Goal: Task Accomplishment & Management: Manage account settings

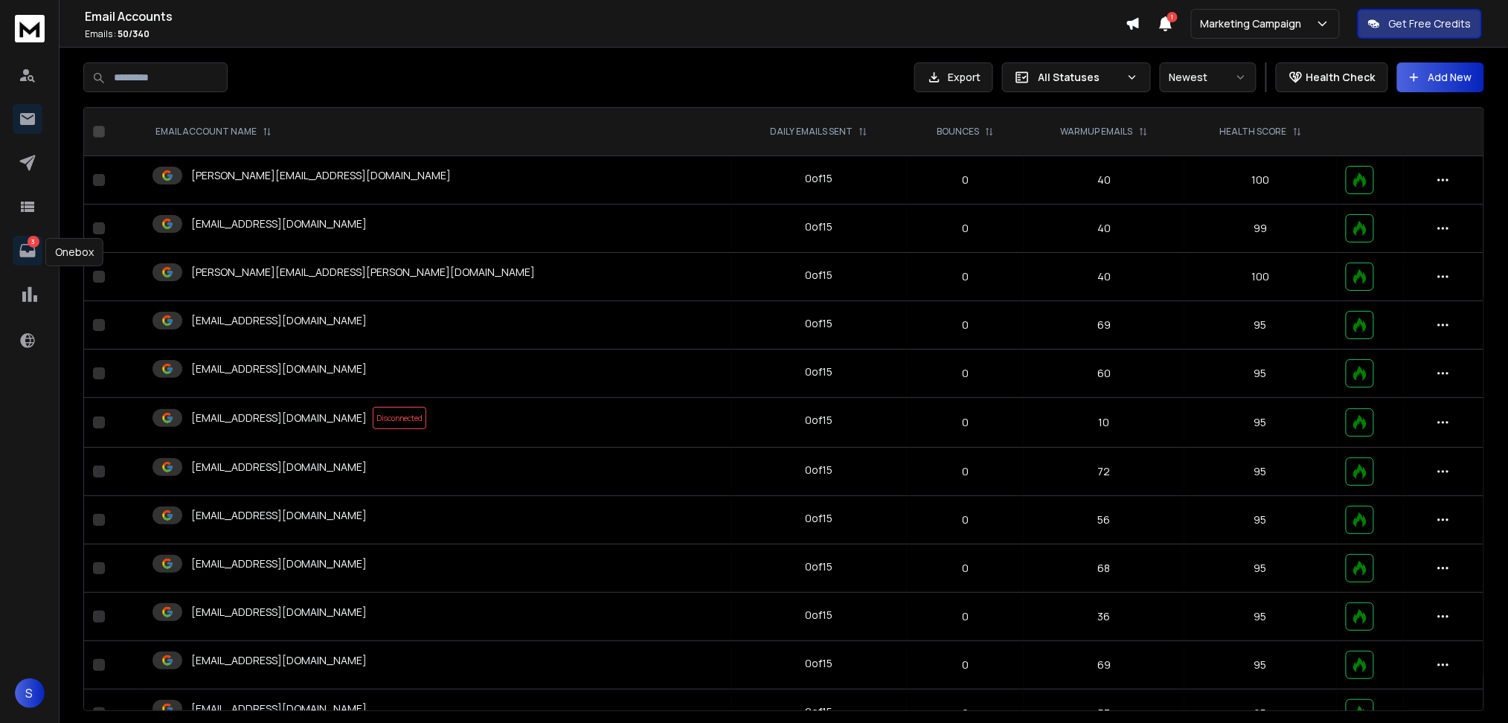
click at [27, 248] on icon at bounding box center [28, 251] width 18 height 18
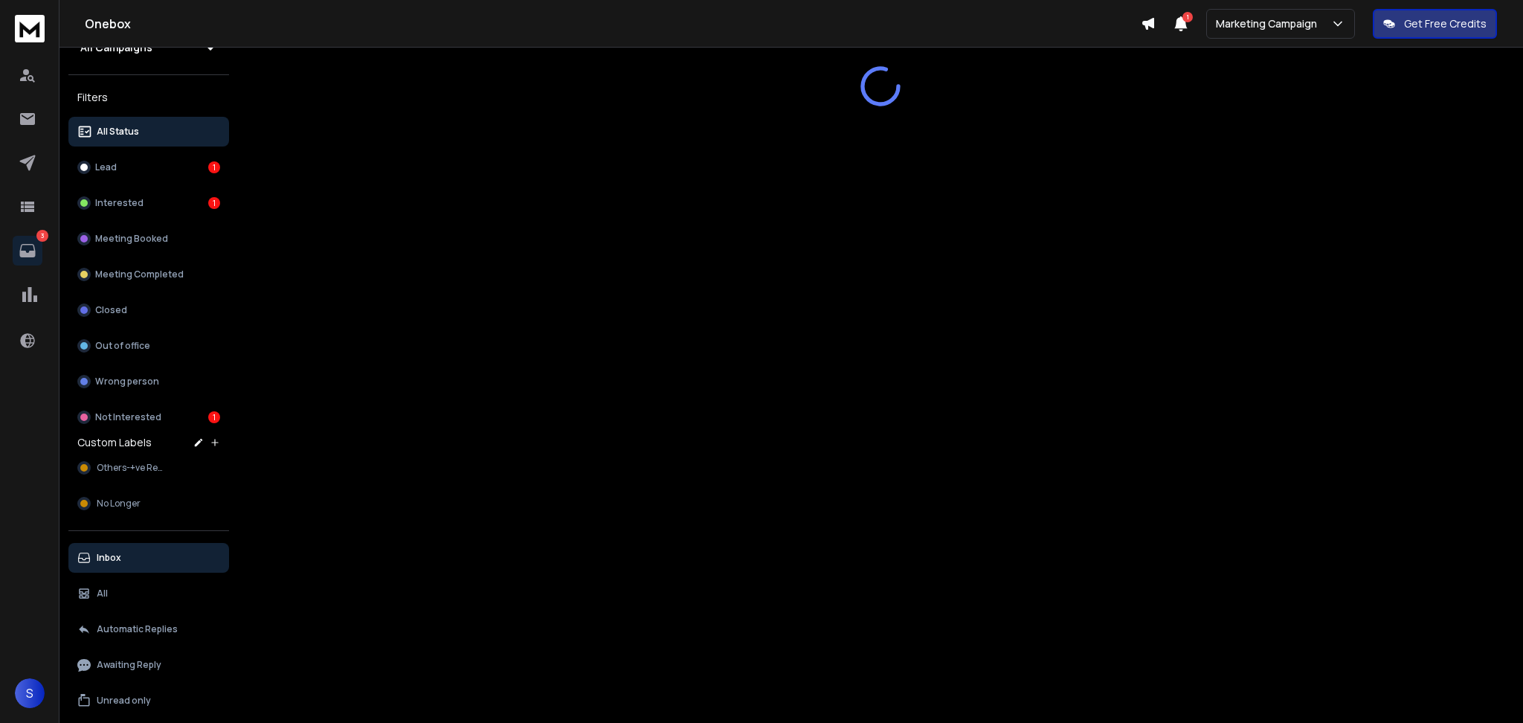
scroll to position [164, 0]
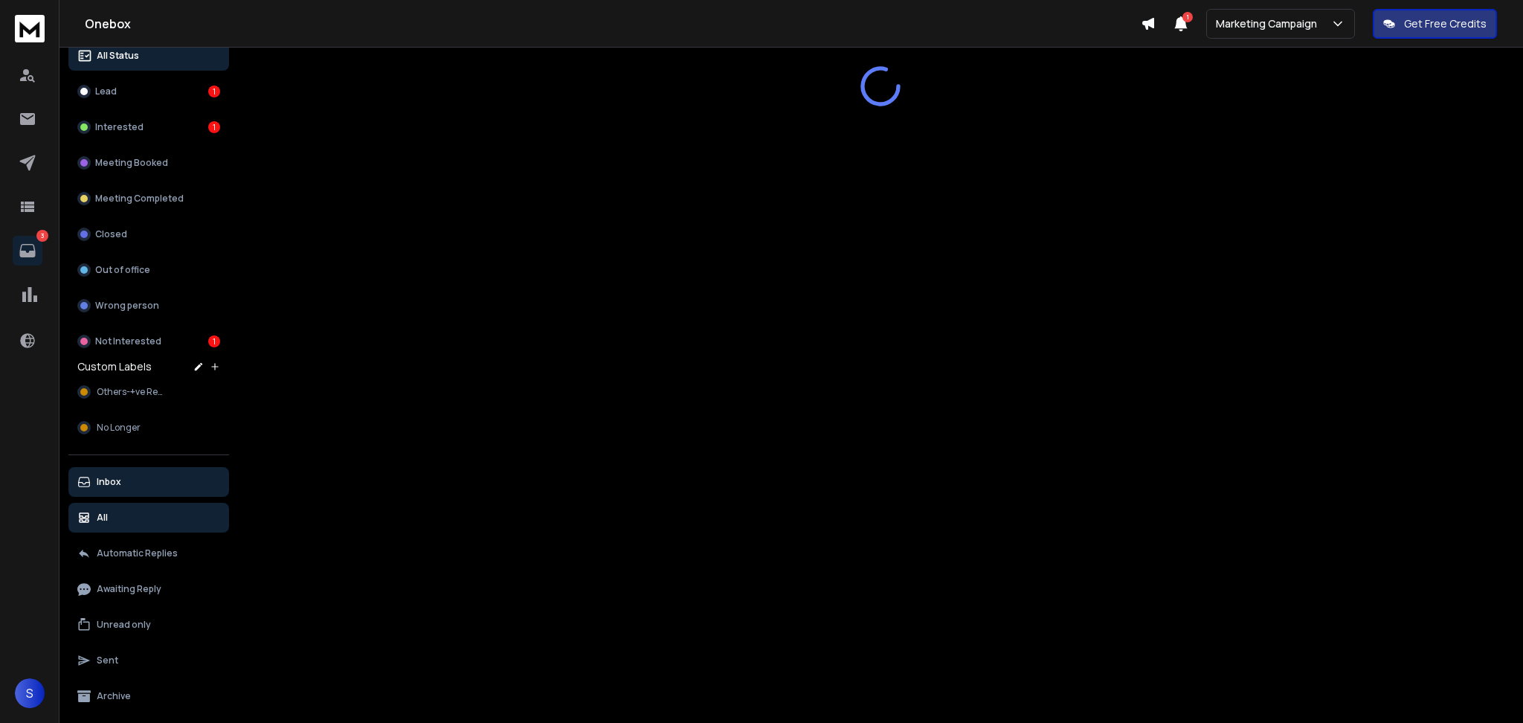
click at [109, 503] on button "All" at bounding box center [148, 518] width 161 height 30
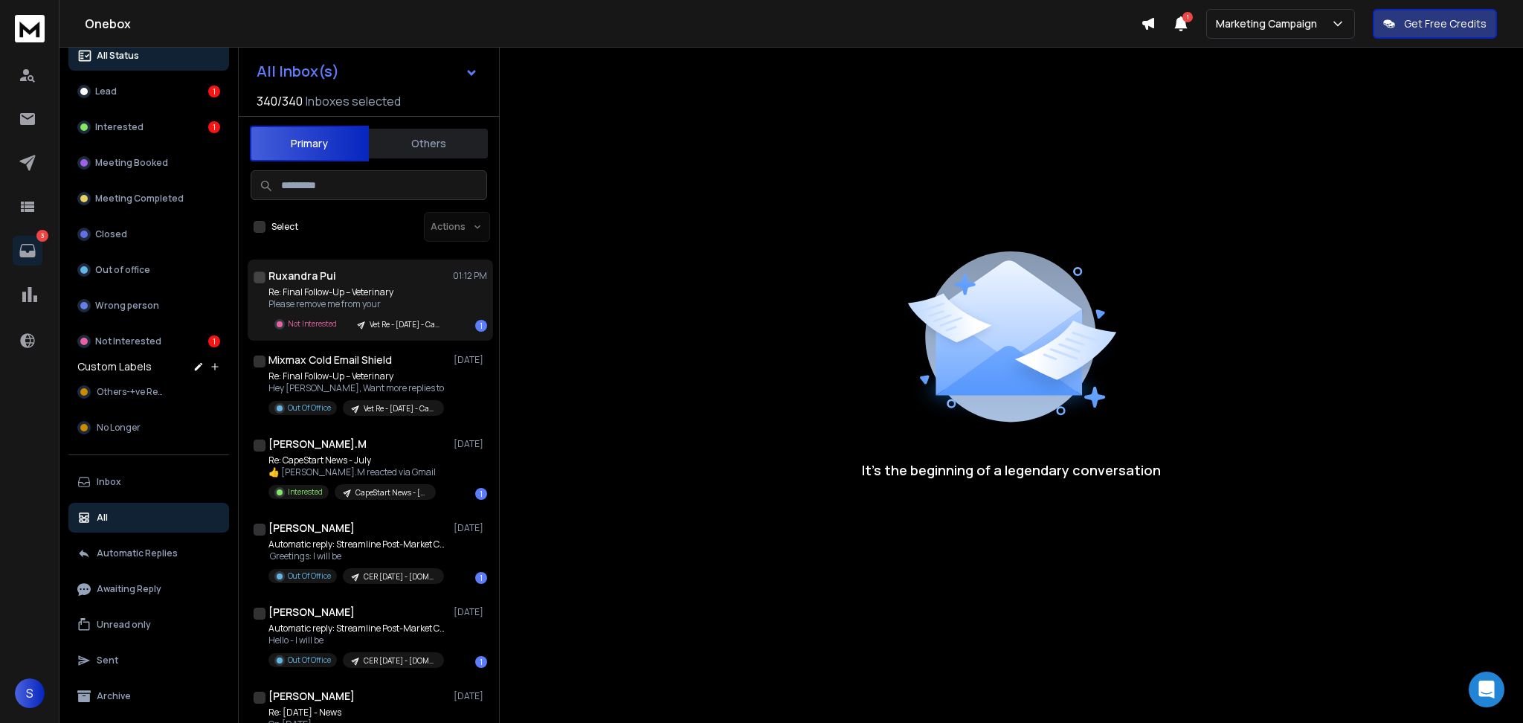
click at [357, 293] on p "Re: Final Follow-Up – Veterinary" at bounding box center [358, 292] width 179 height 12
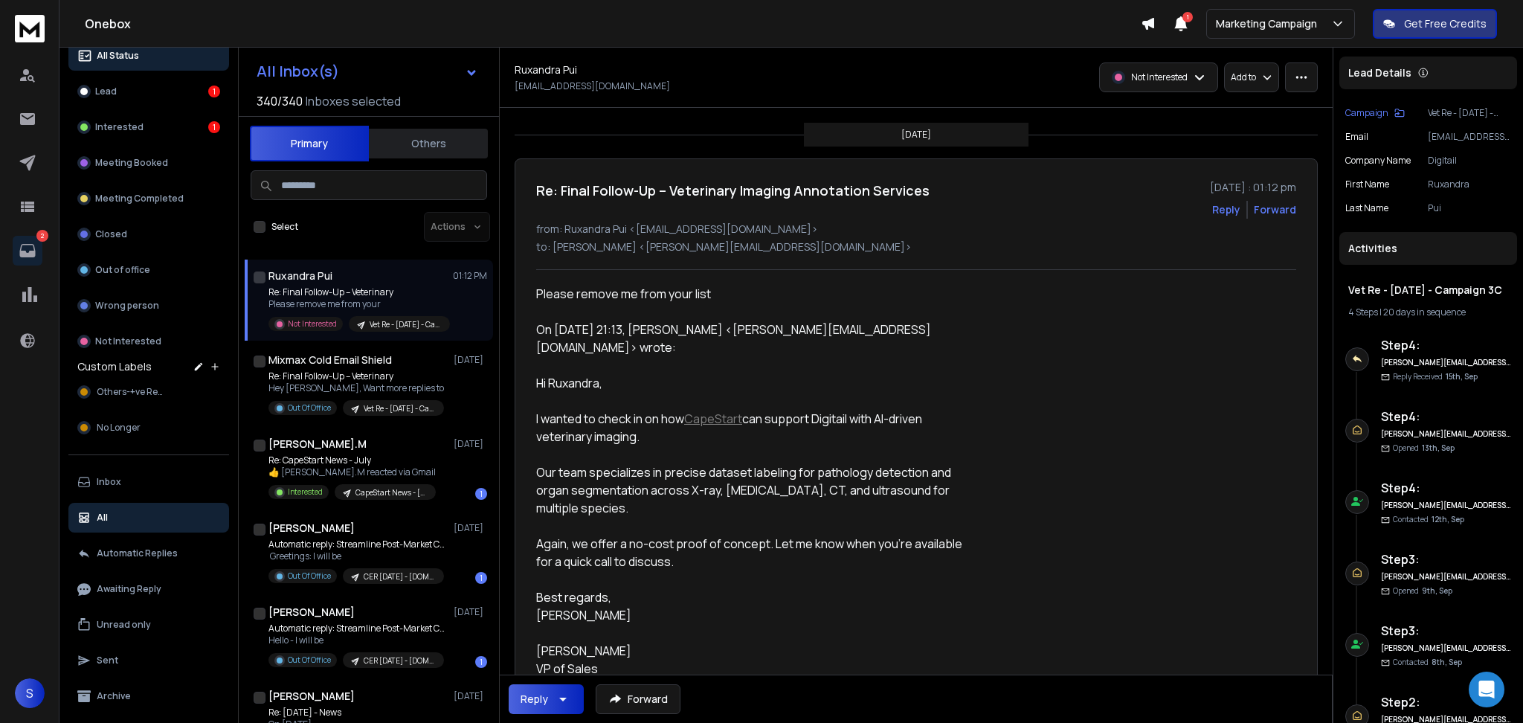
click at [1299, 82] on icon "button" at bounding box center [1301, 77] width 13 height 13
click at [1263, 231] on div "Pause Lead" at bounding box center [1254, 229] width 77 height 15
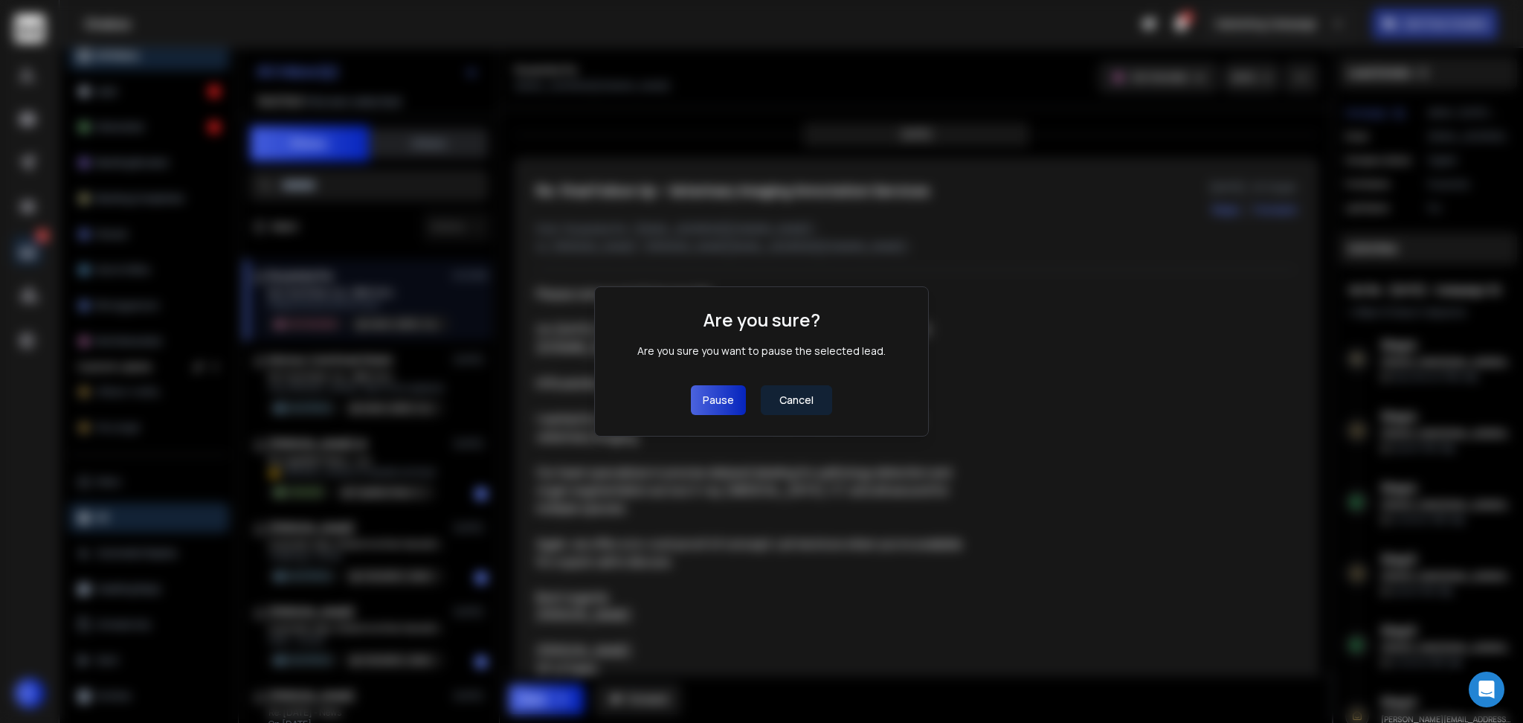
click at [717, 405] on button "Pause" at bounding box center [718, 400] width 55 height 30
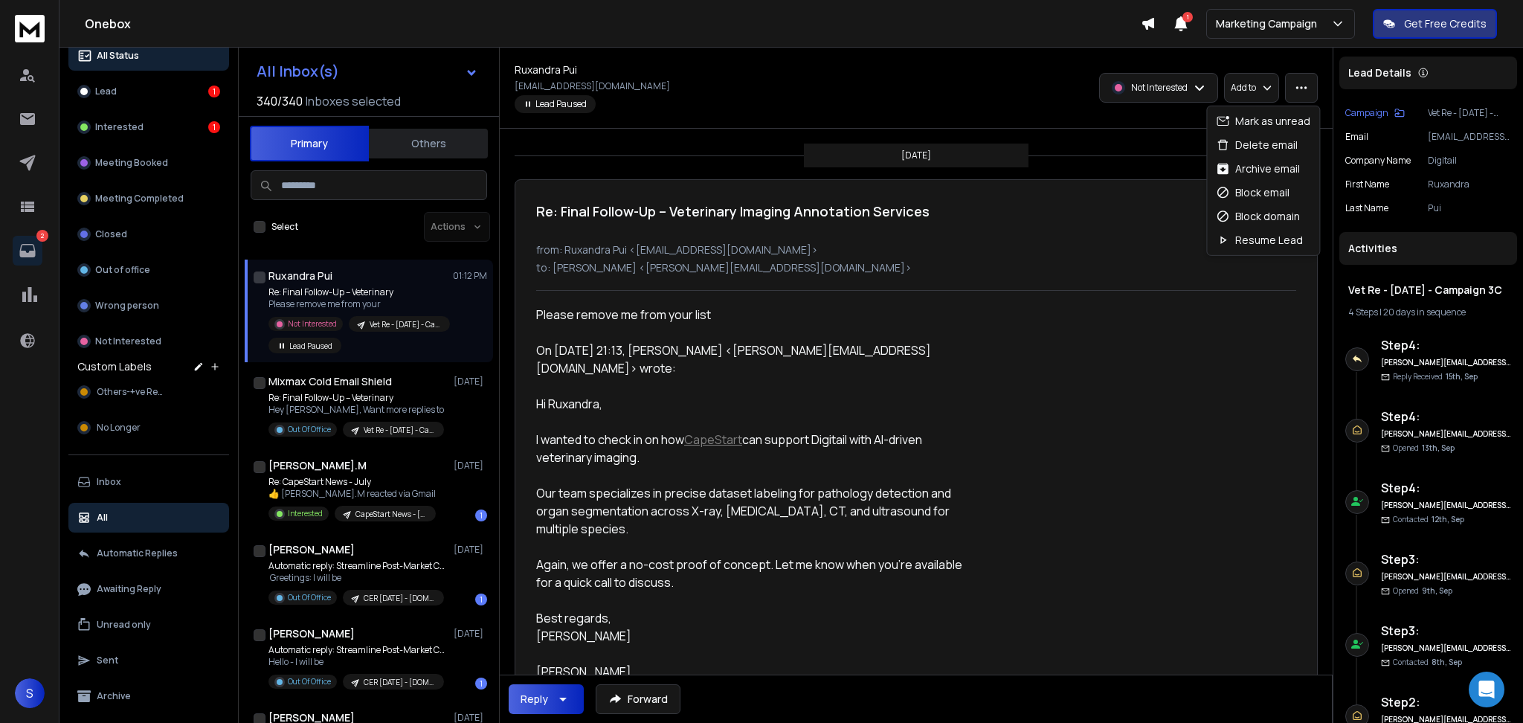
click at [1285, 92] on button "button" at bounding box center [1301, 88] width 33 height 30
click at [921, 94] on div "Not Interested Add to" at bounding box center [1119, 88] width 397 height 30
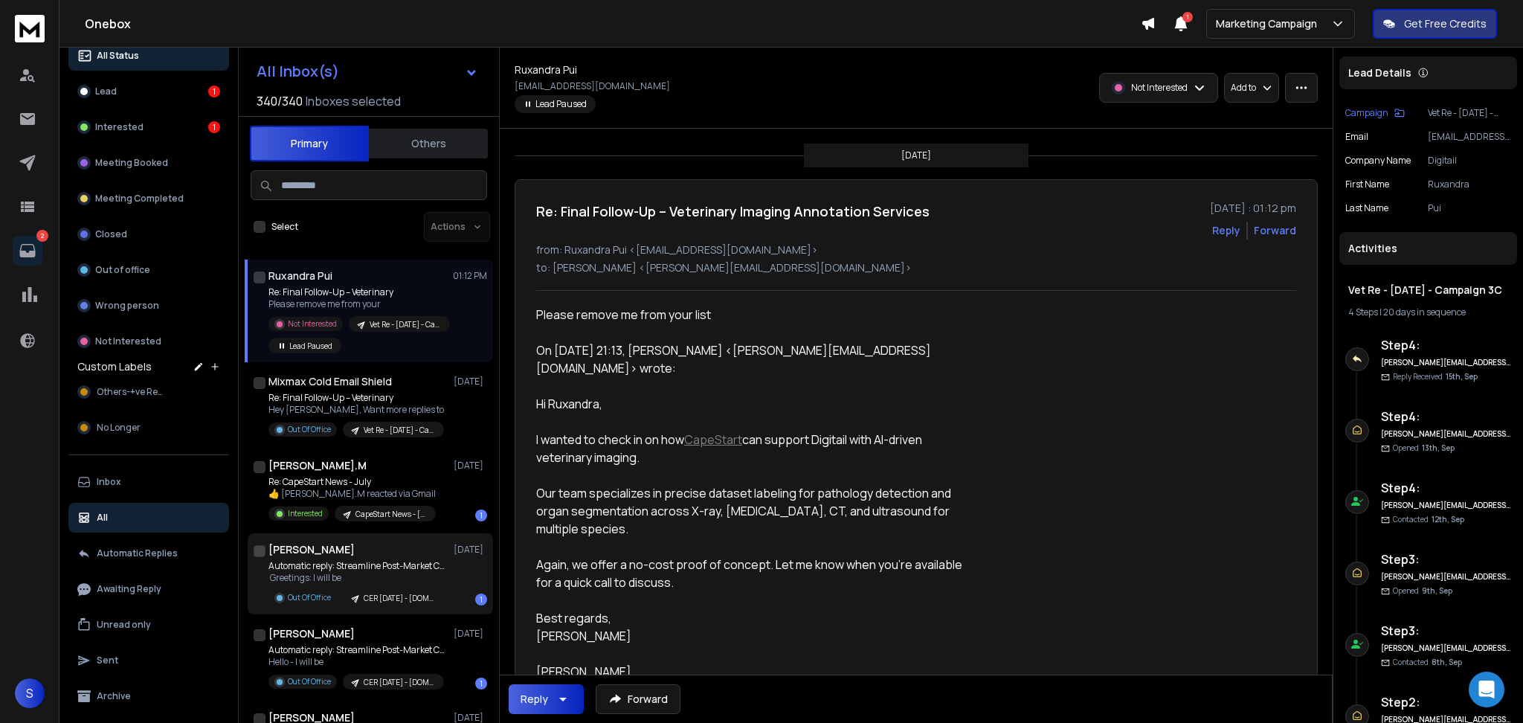
click at [361, 539] on div "[PERSON_NAME] [DATE] Automatic reply: Streamline Post-Market CER ﻿ ﻿Greetings: …" at bounding box center [370, 573] width 245 height 81
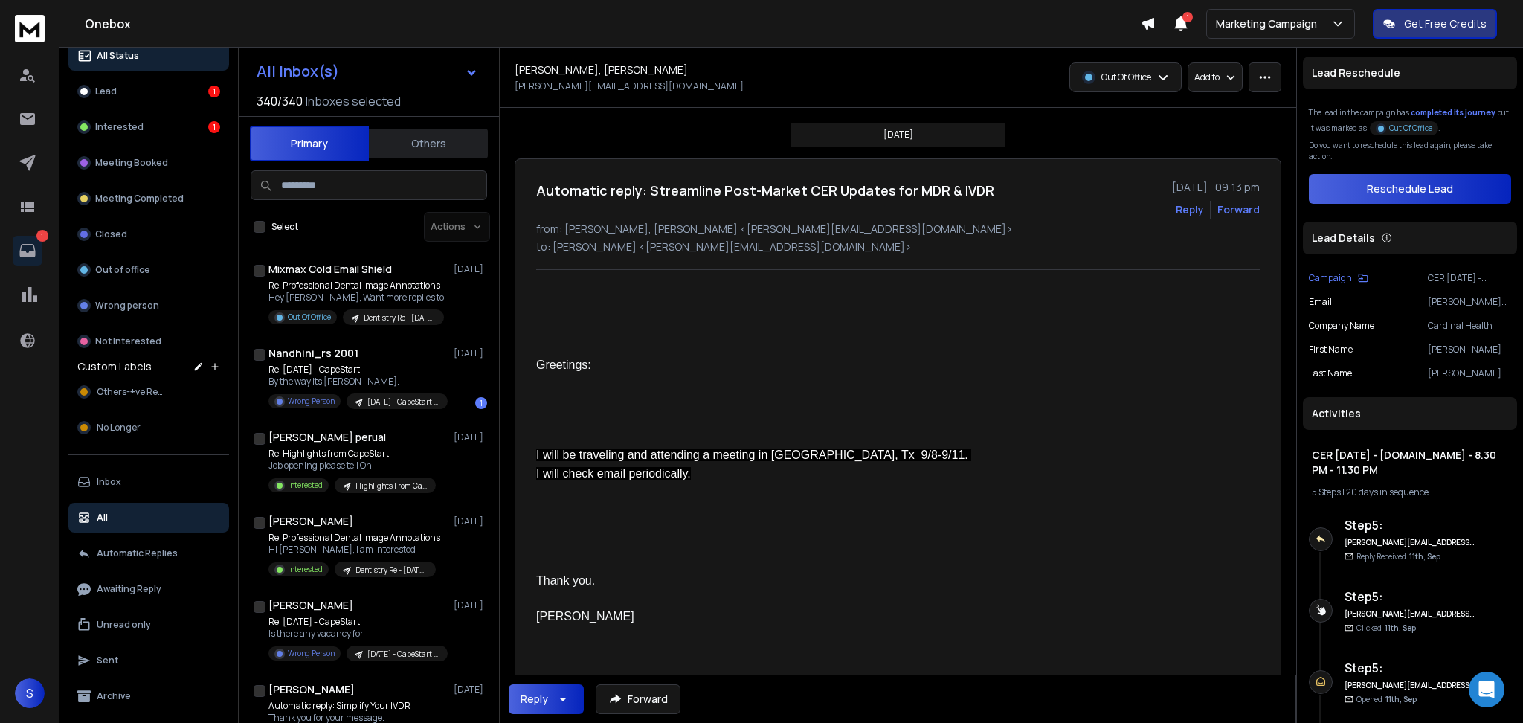
scroll to position [1488, 0]
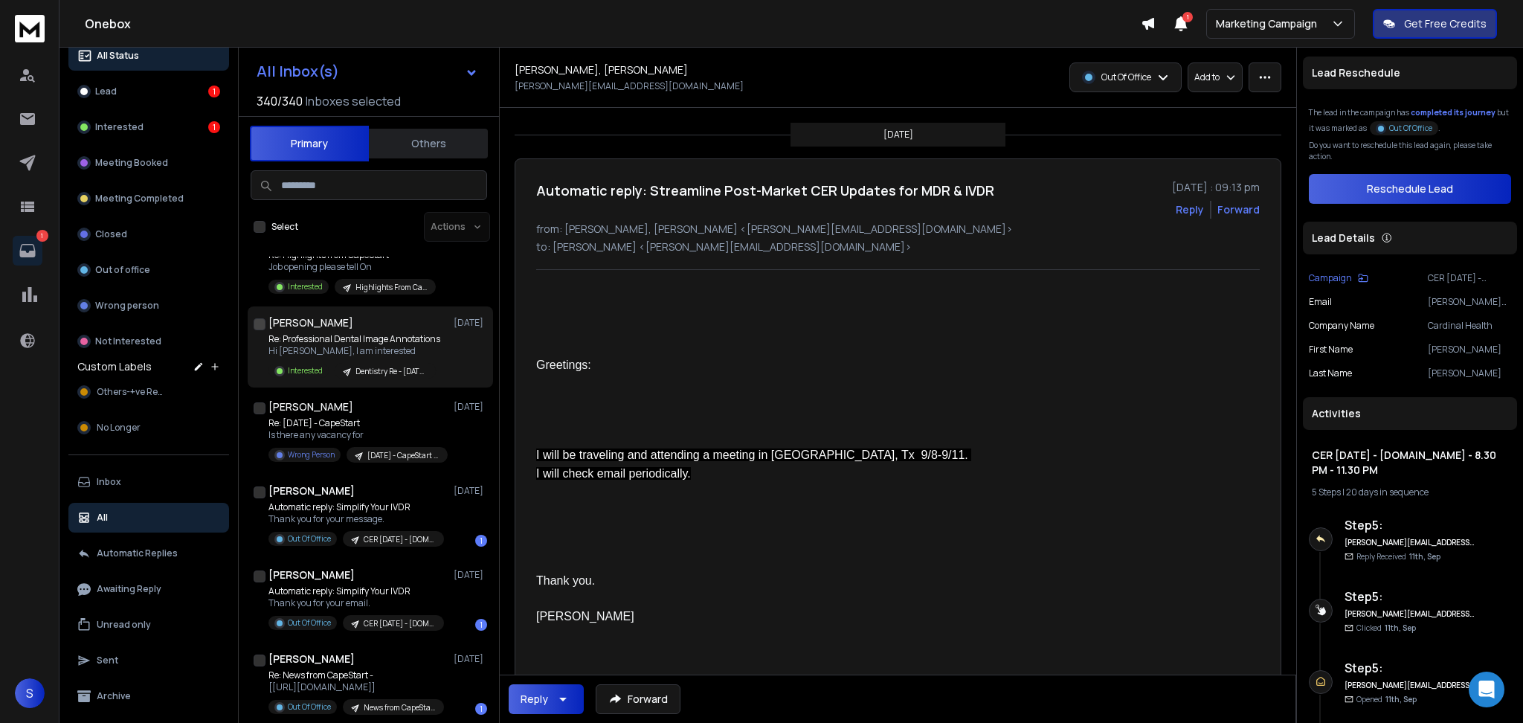
click at [347, 344] on p "Re: Professional Dental Image Annotations" at bounding box center [355, 339] width 172 height 12
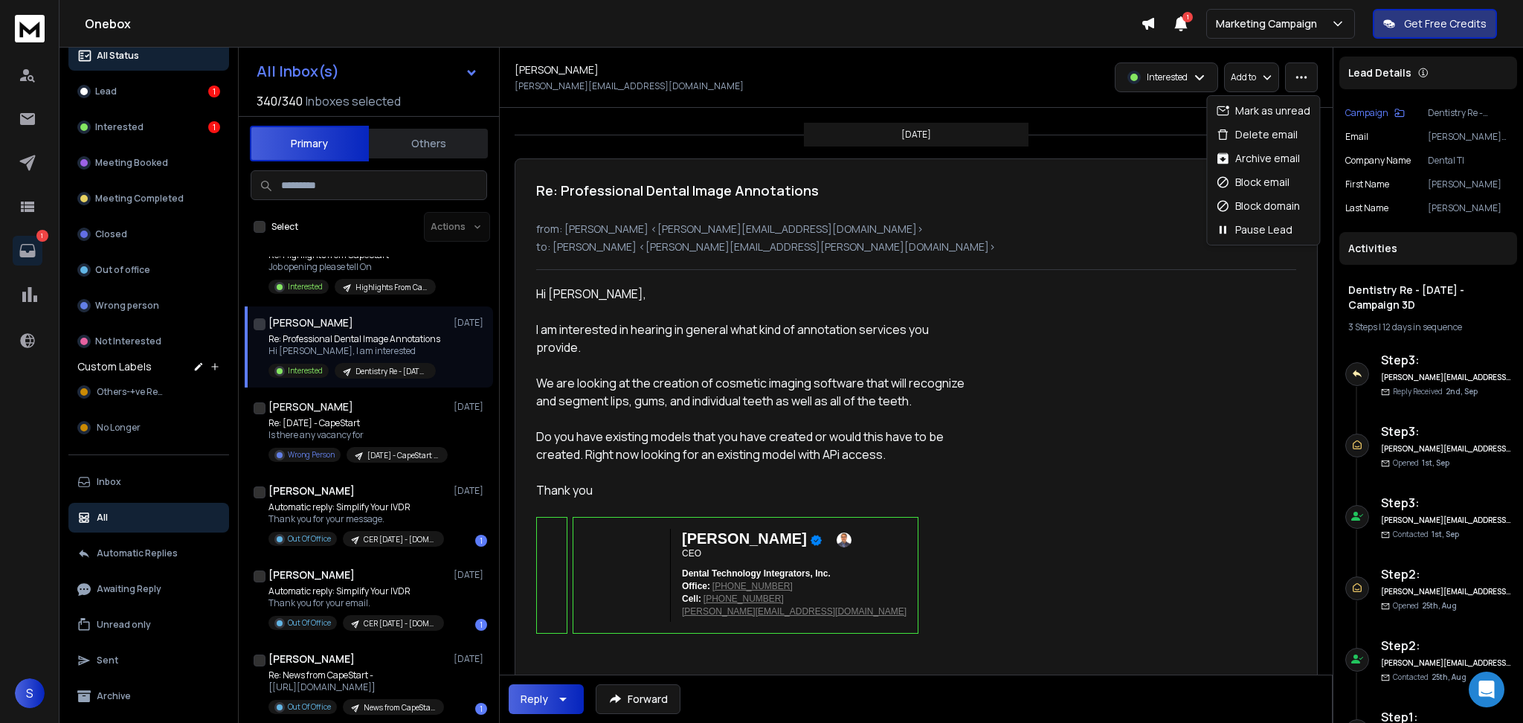
click at [1293, 76] on button "button" at bounding box center [1301, 77] width 33 height 30
click at [1252, 225] on div "Pause Lead" at bounding box center [1254, 229] width 77 height 15
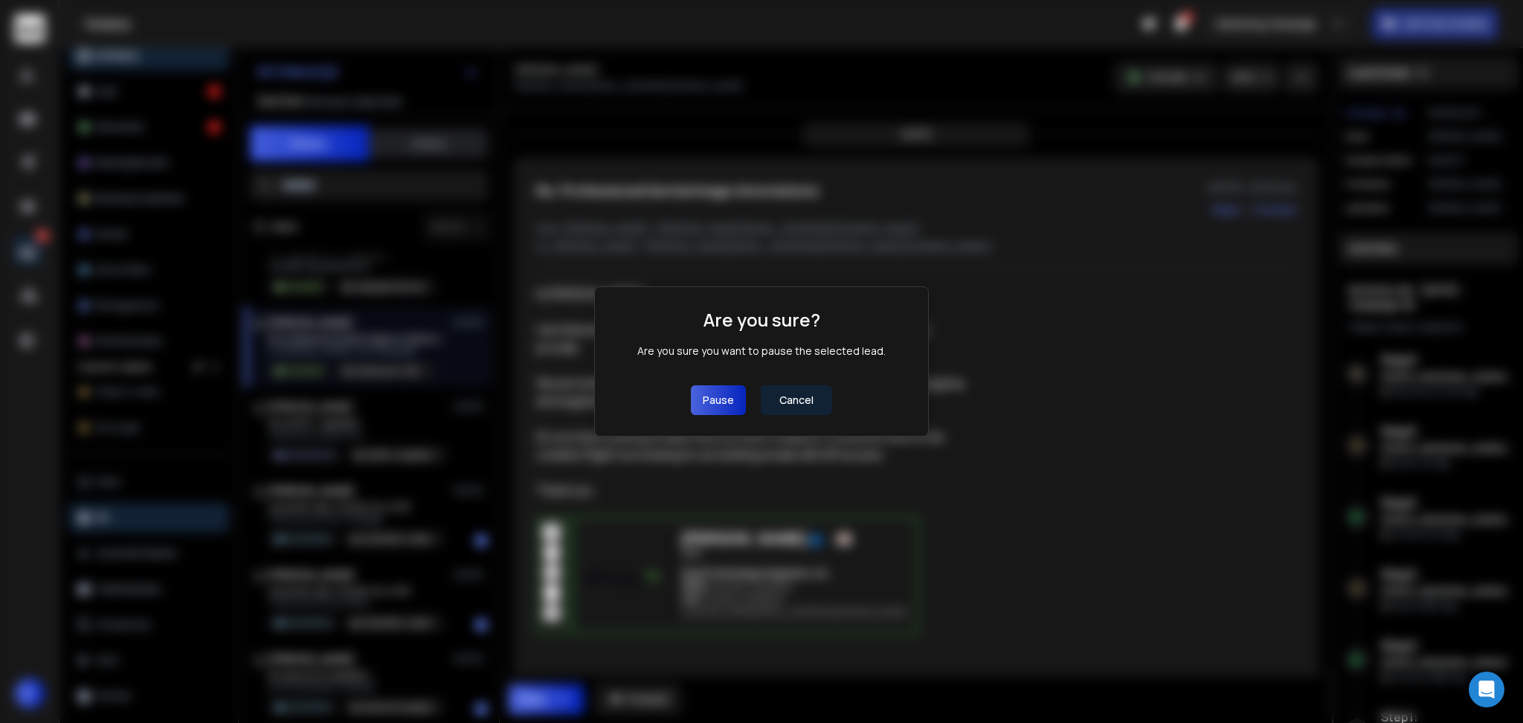
click at [719, 399] on button "Pause" at bounding box center [718, 400] width 55 height 30
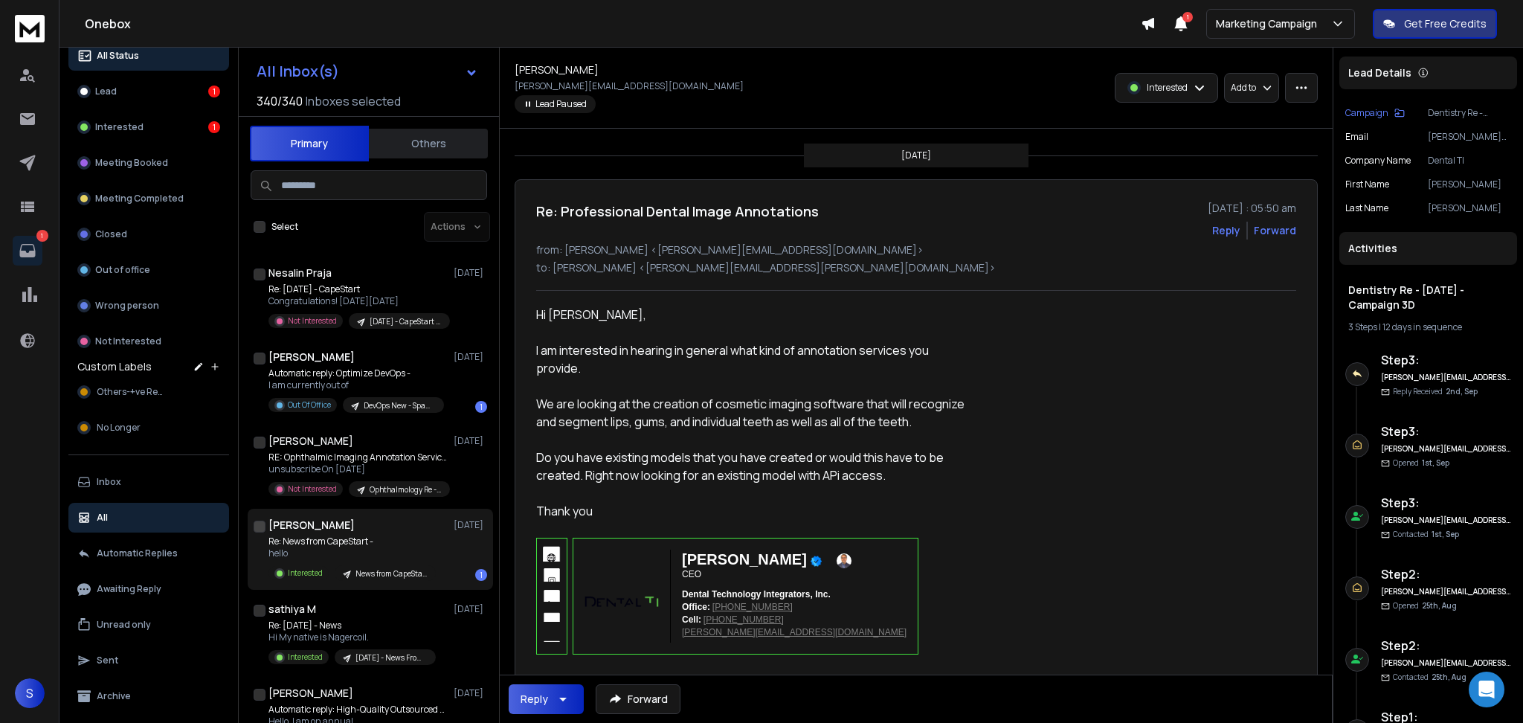
scroll to position [2578, 0]
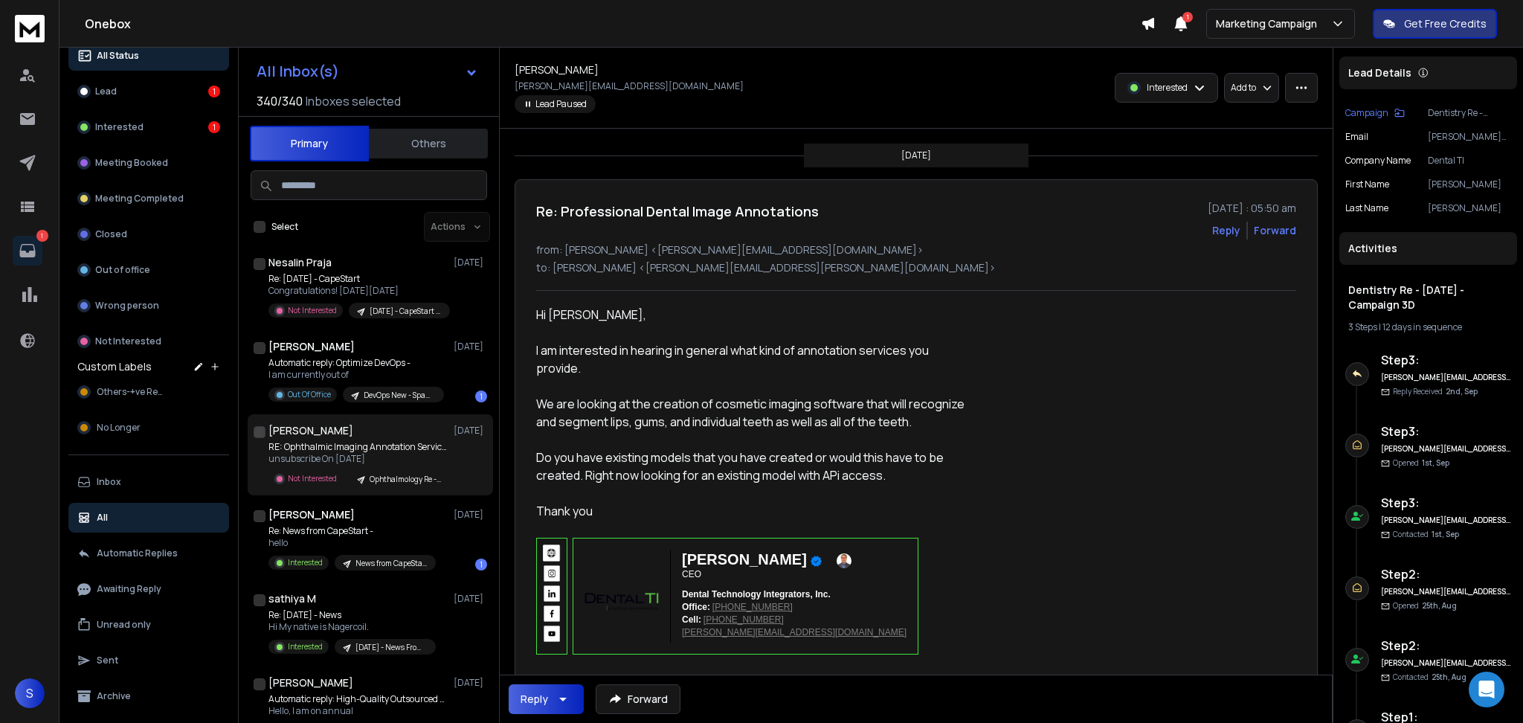
click at [361, 464] on p "unsubscribe On [DATE]" at bounding box center [358, 459] width 179 height 12
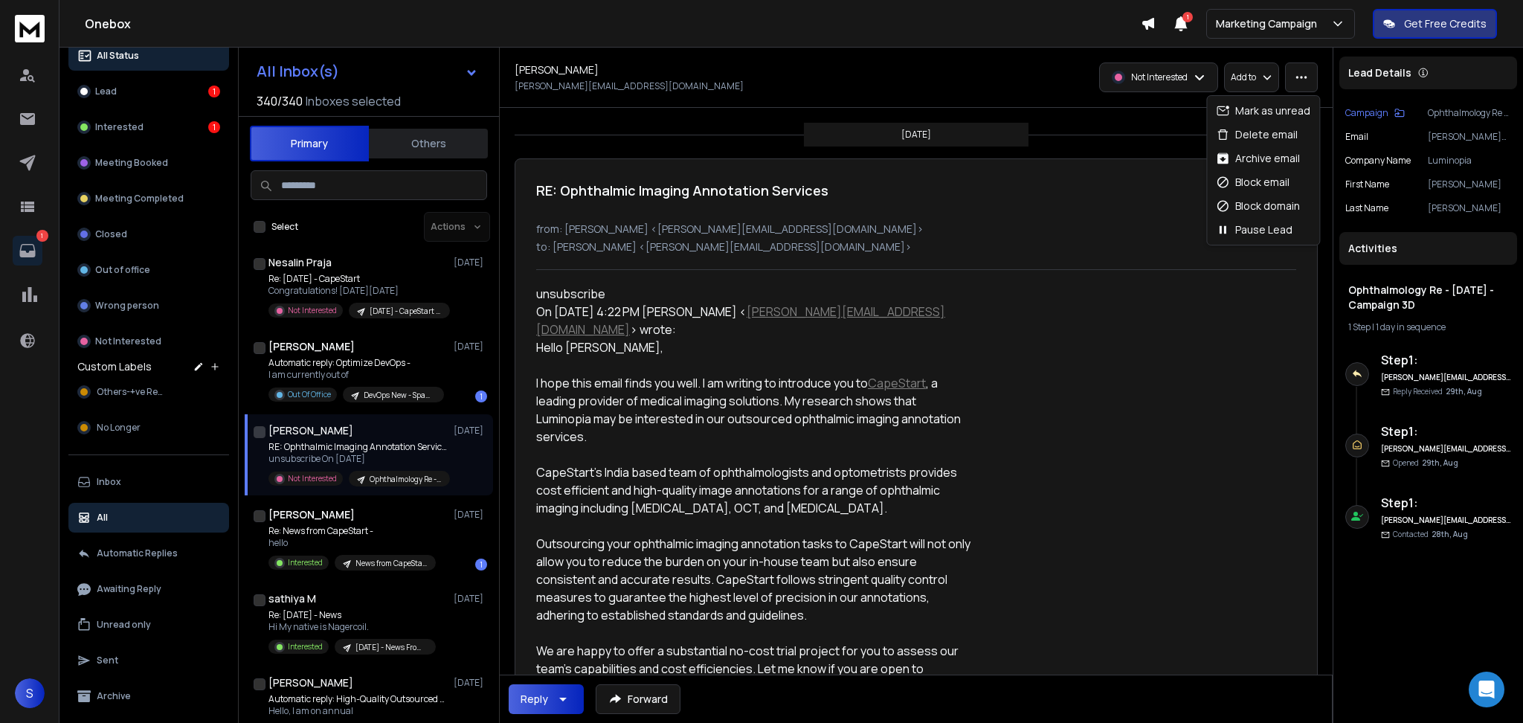
click at [1305, 72] on icon "button" at bounding box center [1301, 77] width 13 height 13
click at [1274, 229] on div "Pause Lead" at bounding box center [1254, 229] width 77 height 15
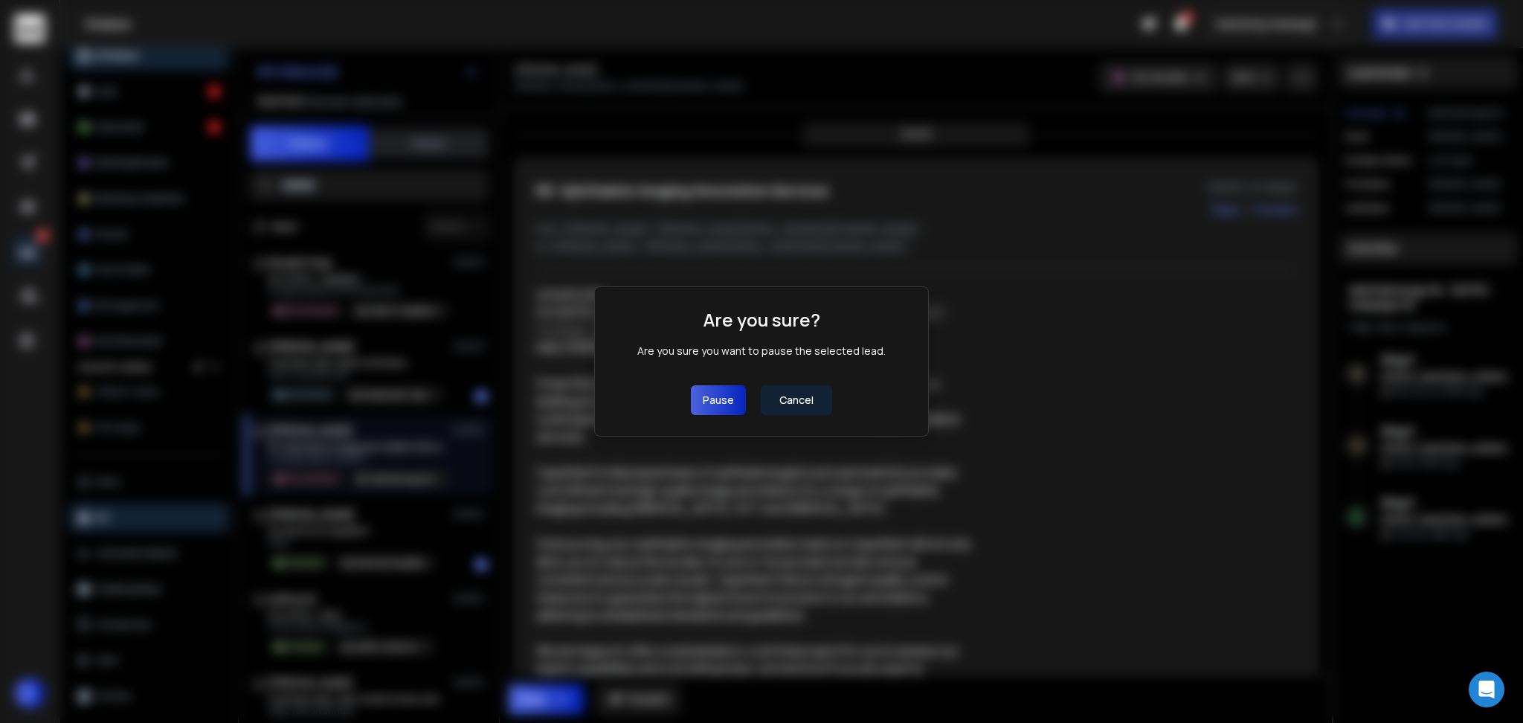
click at [707, 410] on button "Pause" at bounding box center [718, 400] width 55 height 30
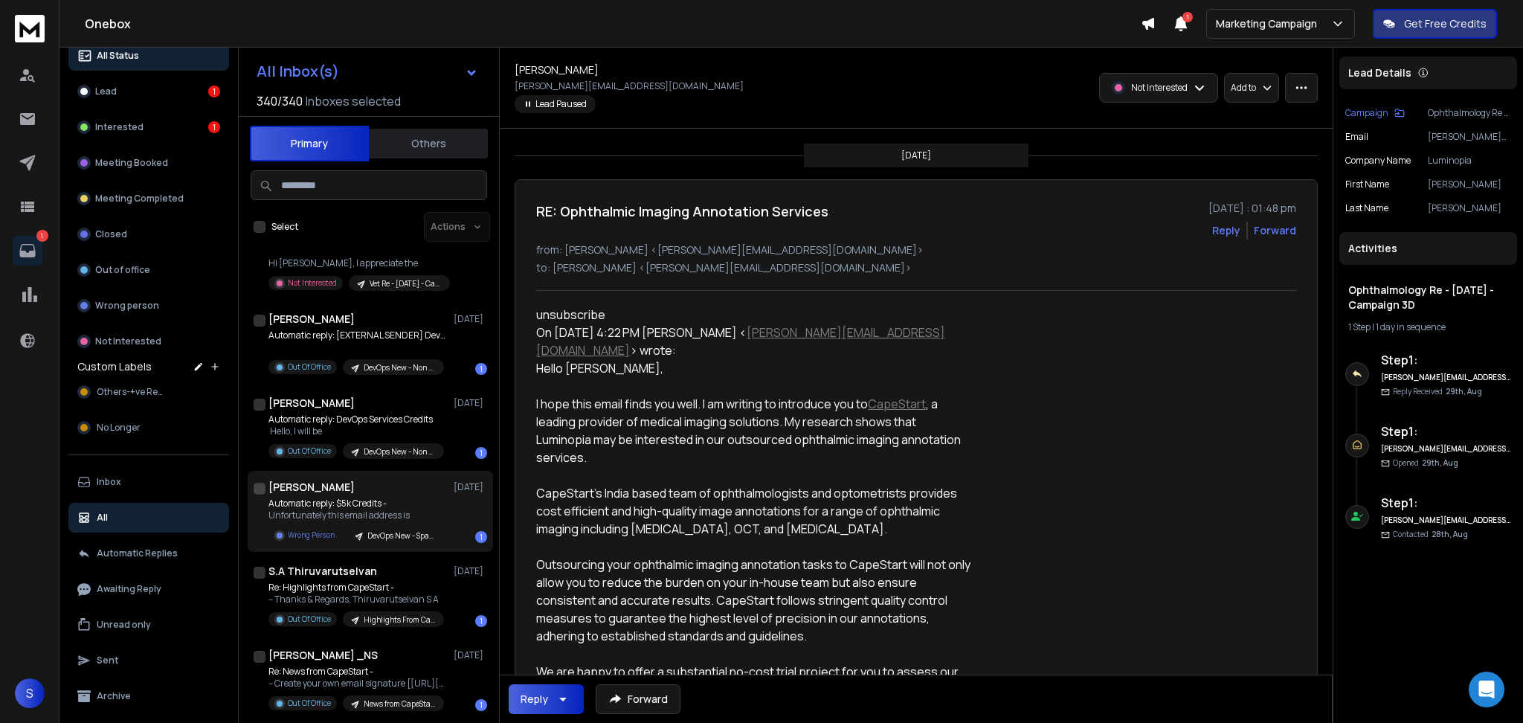
scroll to position [3273, 0]
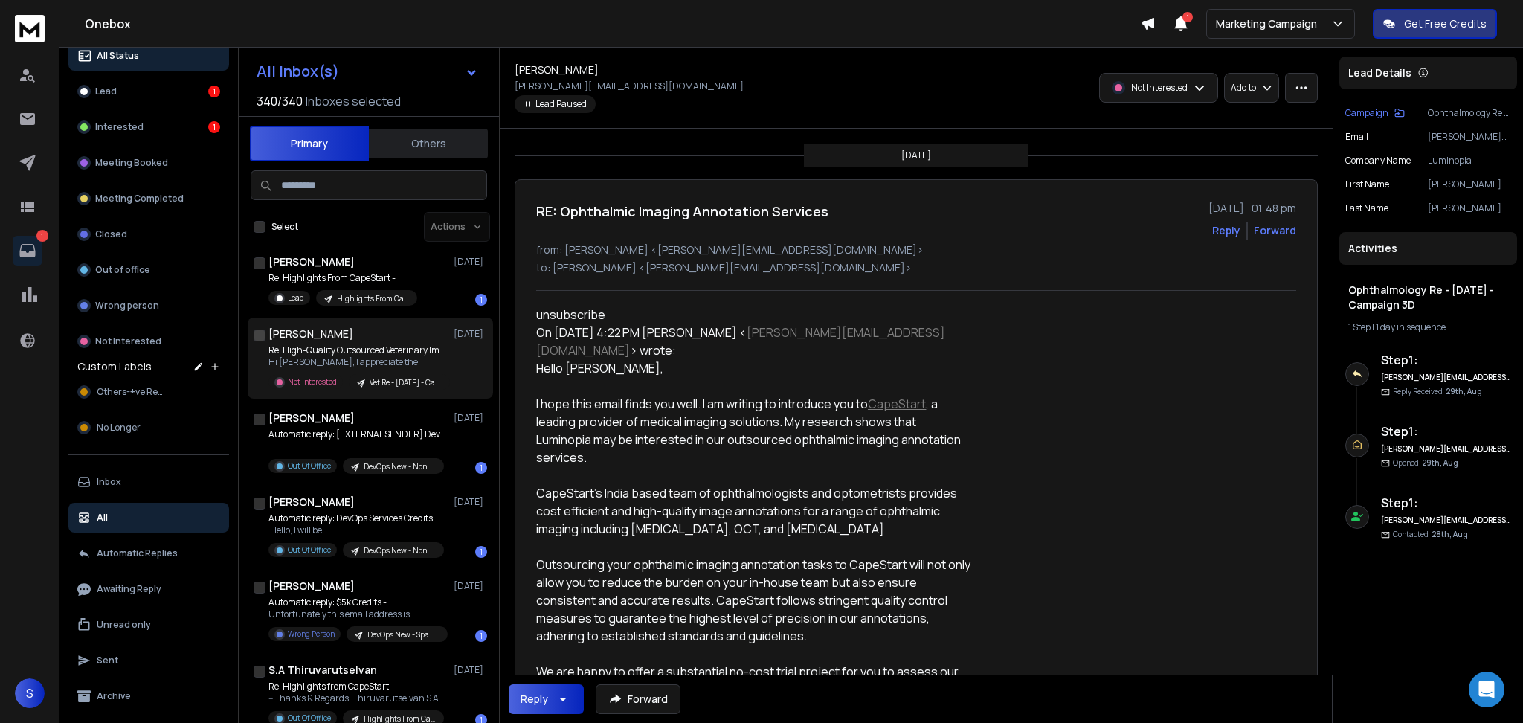
click at [397, 341] on div "[PERSON_NAME] [DATE]" at bounding box center [378, 334] width 219 height 15
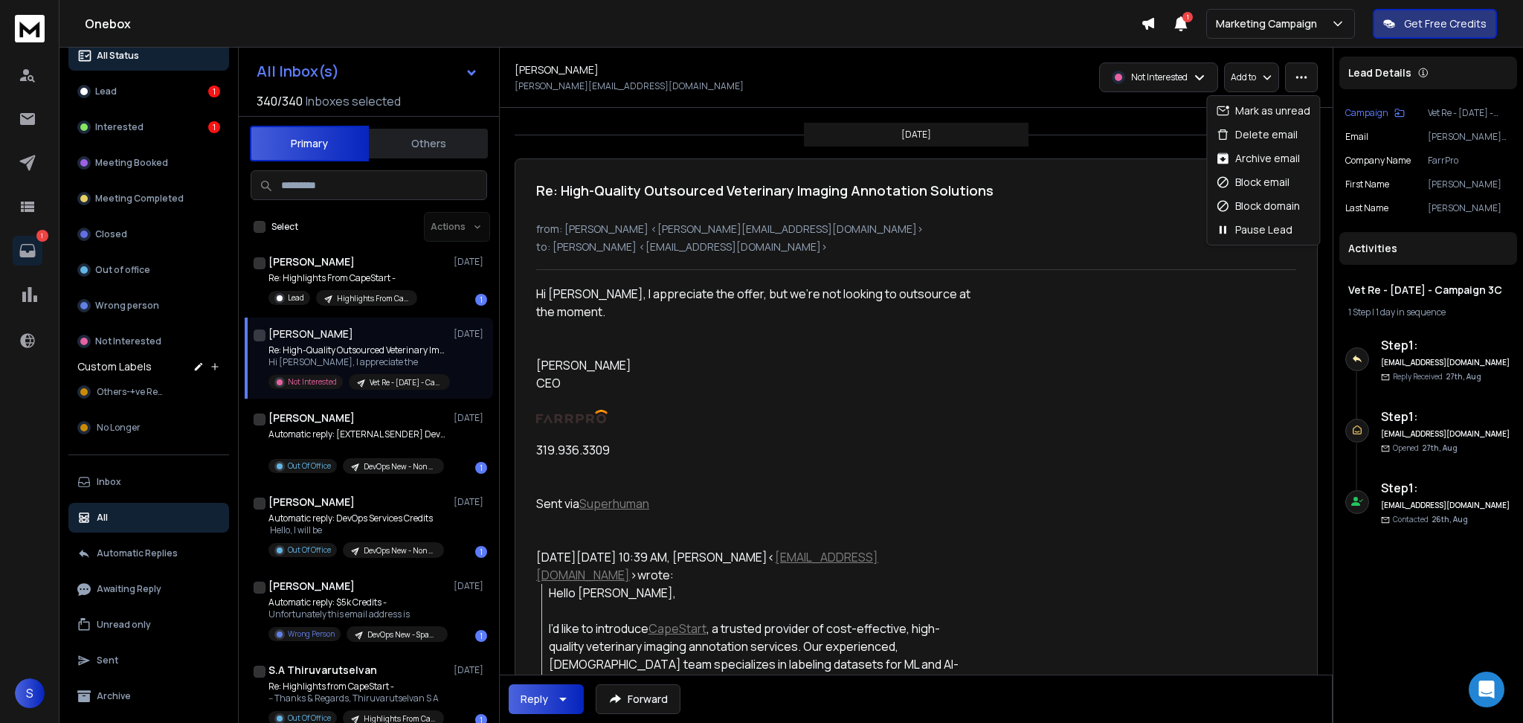
click at [1305, 85] on button "button" at bounding box center [1301, 77] width 33 height 30
click at [1262, 225] on div "Pause Lead" at bounding box center [1254, 229] width 77 height 15
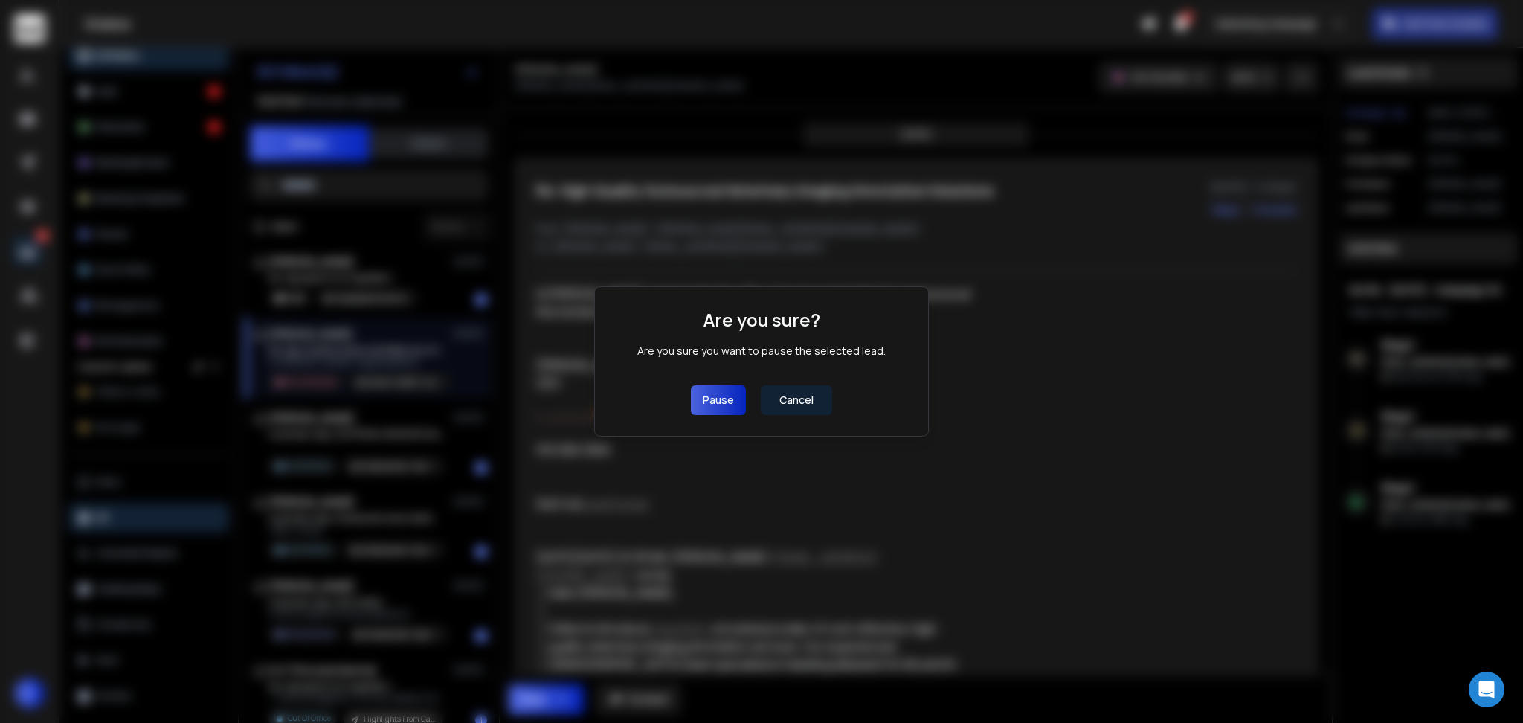
click at [710, 402] on button "Pause" at bounding box center [718, 400] width 55 height 30
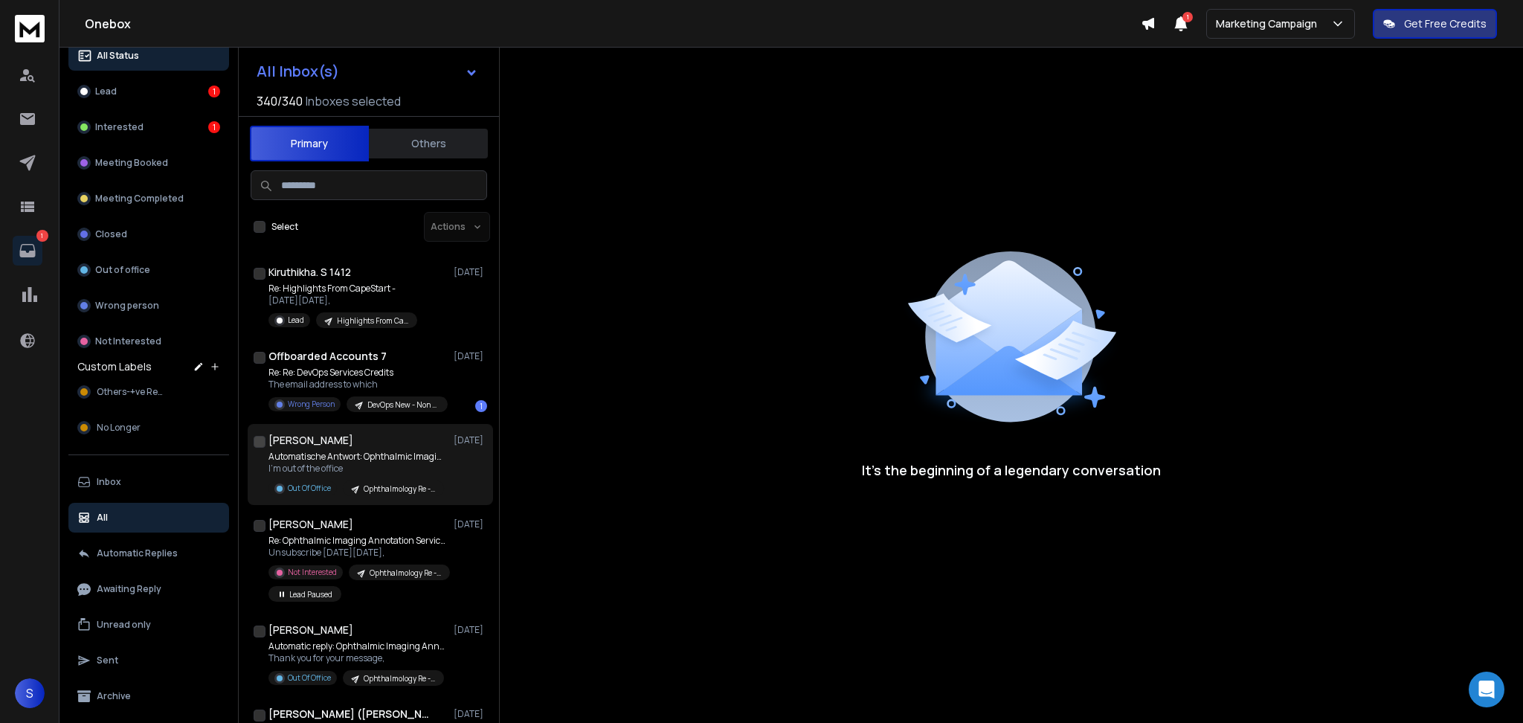
scroll to position [4548, 0]
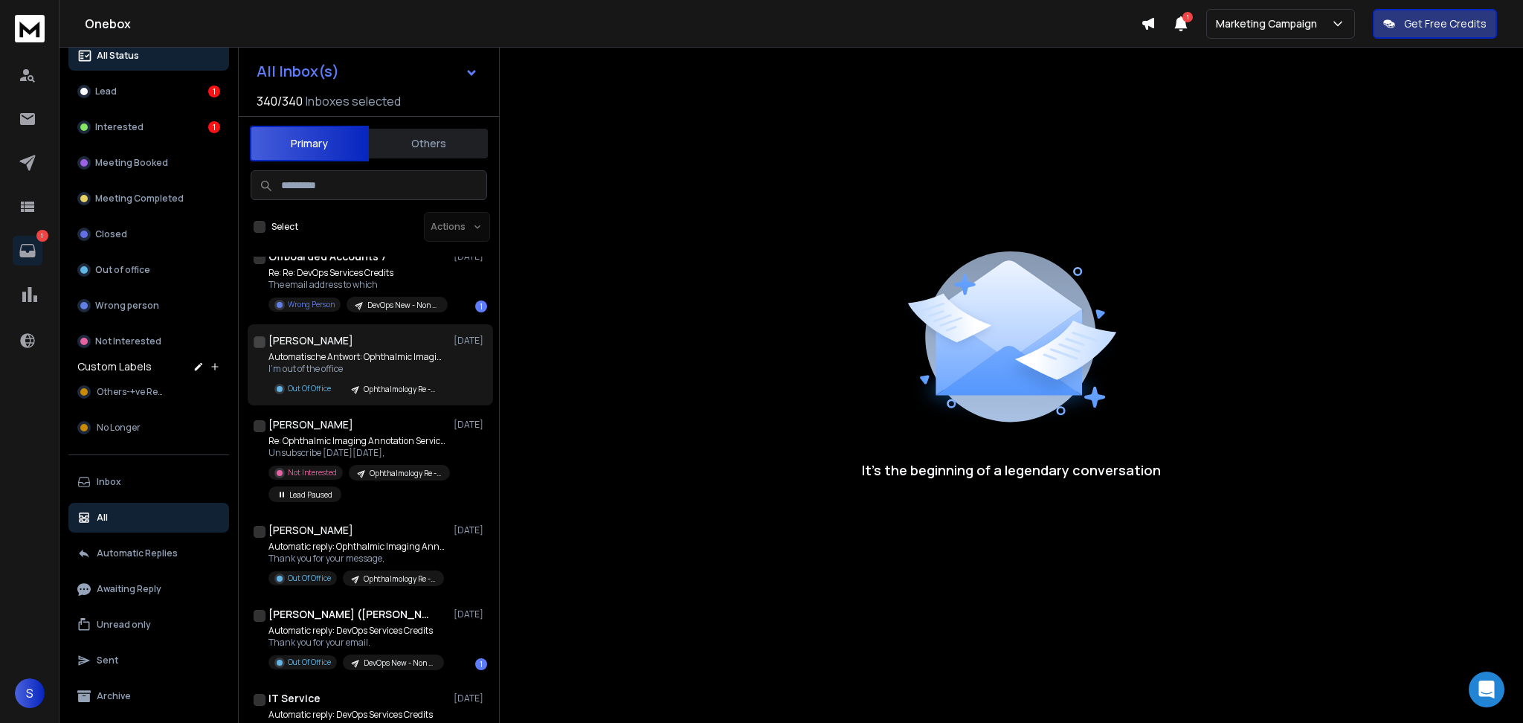
click at [411, 367] on p "I’m out of the office" at bounding box center [358, 369] width 179 height 12
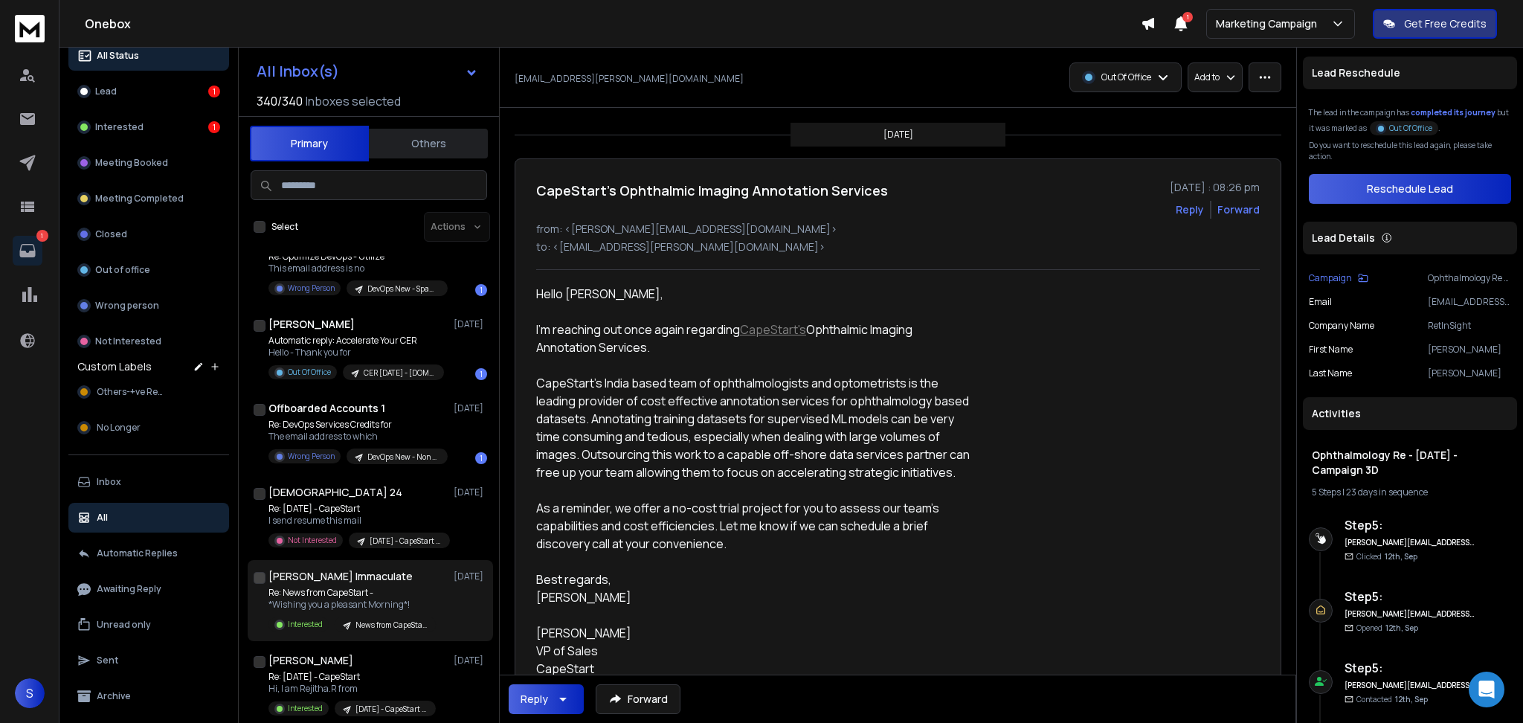
scroll to position [6234, 0]
